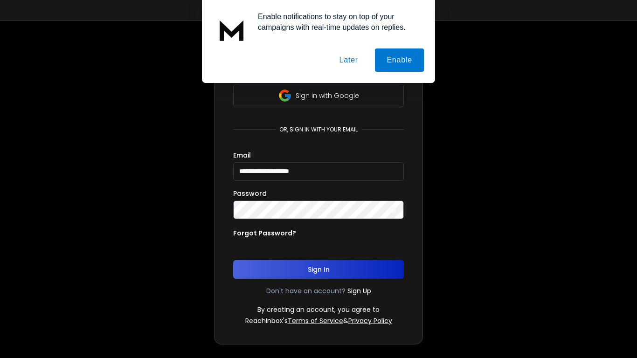
type input "**********"
click at [318, 269] on button "Sign In" at bounding box center [318, 269] width 171 height 19
